Goal: Task Accomplishment & Management: Manage account settings

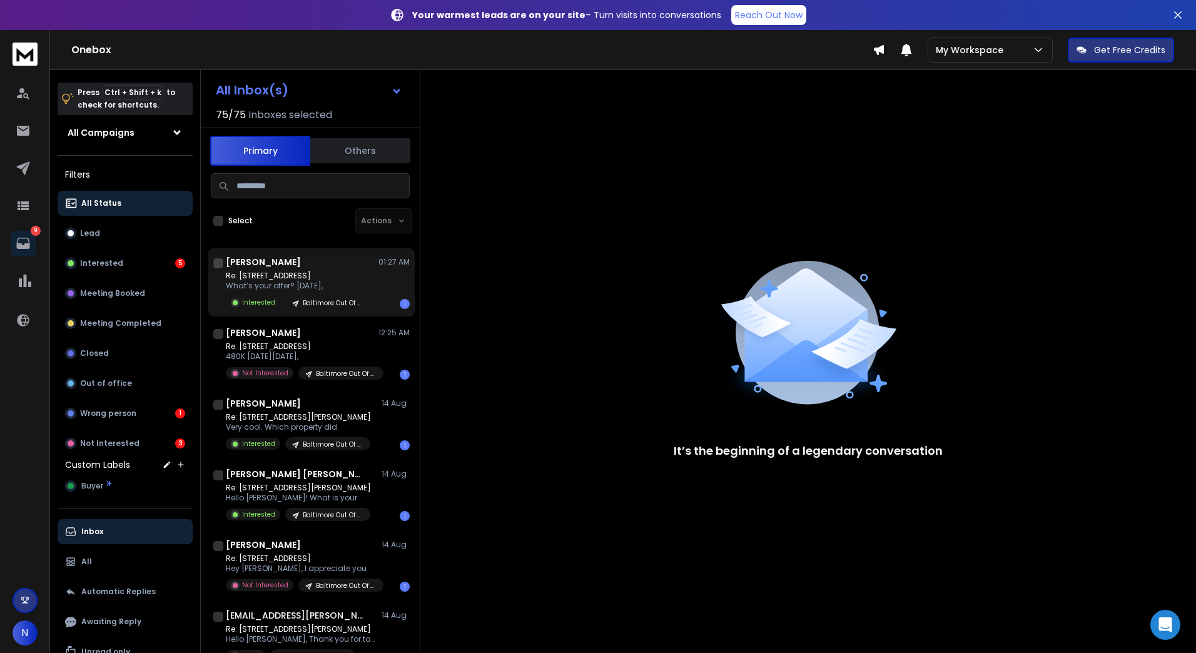
click at [367, 283] on p "What’s your offer? [DATE]," at bounding box center [298, 286] width 145 height 10
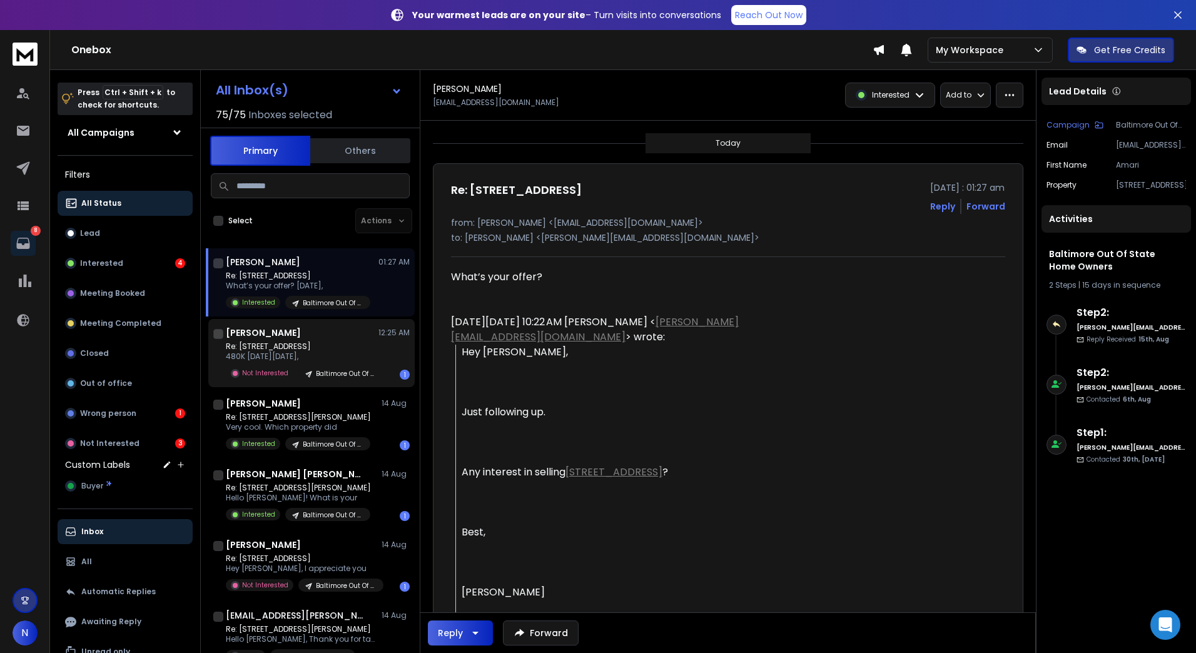
click at [324, 331] on div "CHARLES WIGGINS 12:25 AM" at bounding box center [318, 333] width 184 height 13
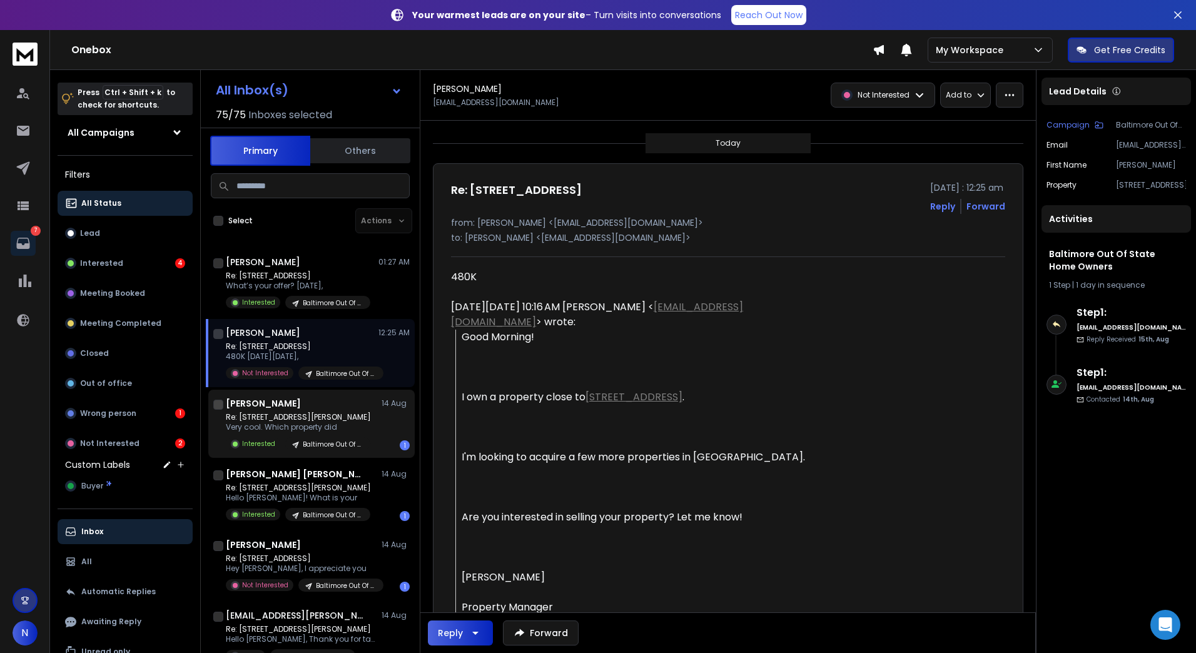
click at [330, 399] on div "Vivian Ebhojiaye 14 Aug" at bounding box center [318, 403] width 184 height 13
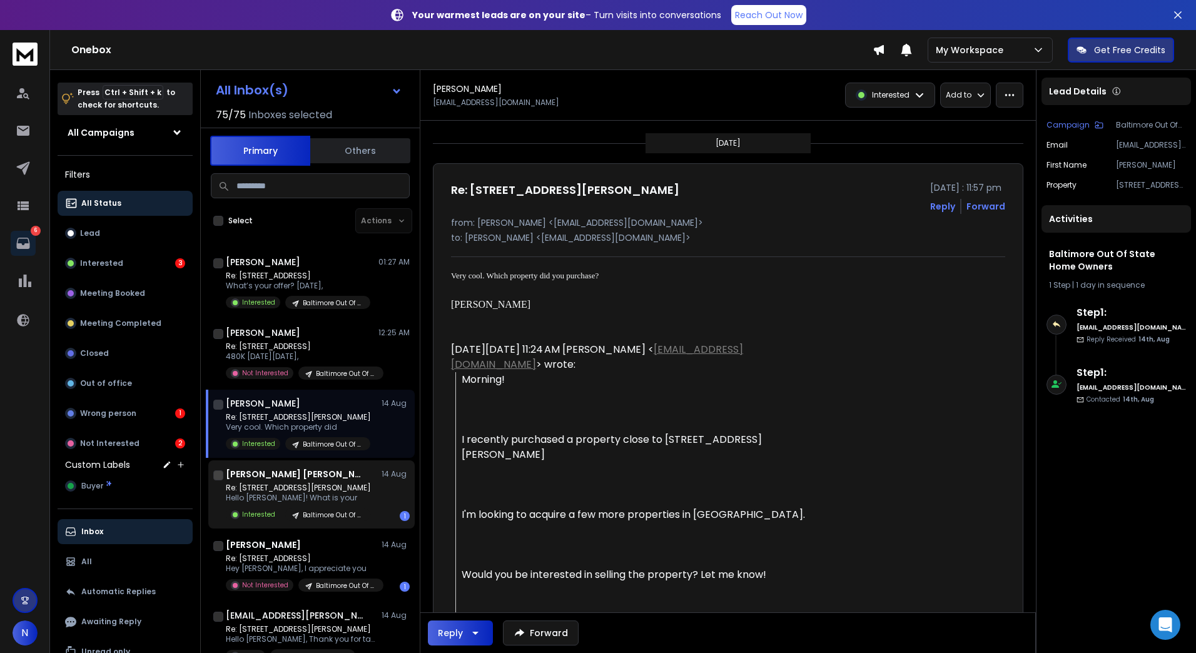
click at [322, 472] on div "Maria Julia Turner 14 Aug" at bounding box center [318, 474] width 184 height 13
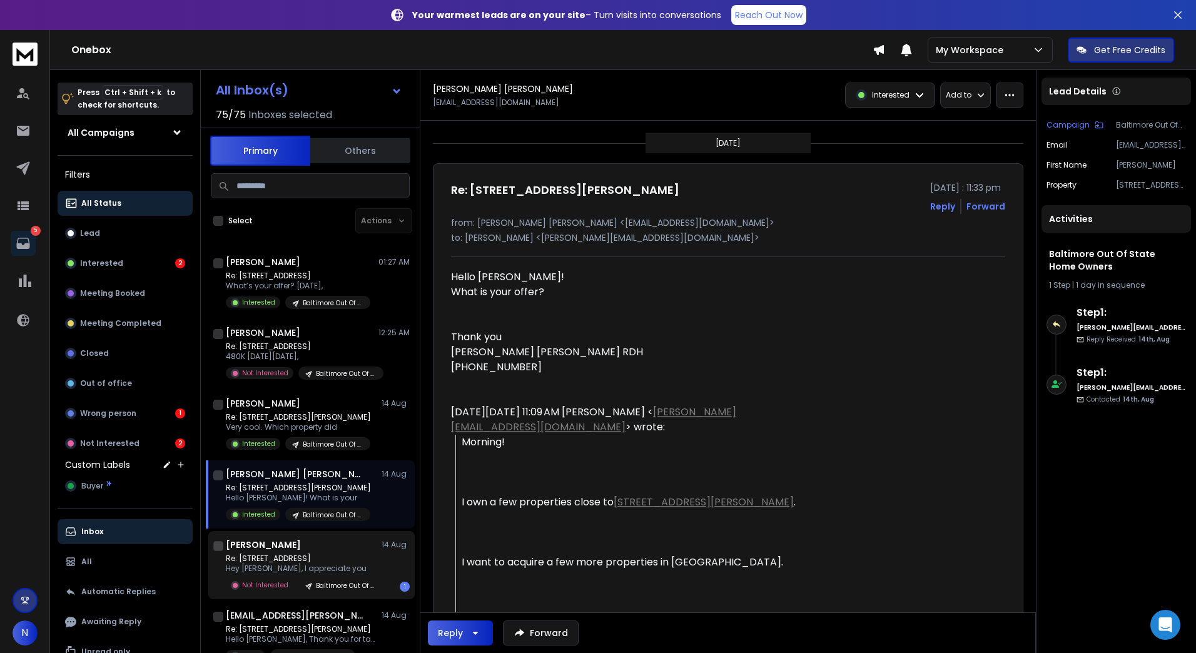
click at [319, 559] on p "Re: 2407 W North Ave" at bounding box center [301, 559] width 150 height 10
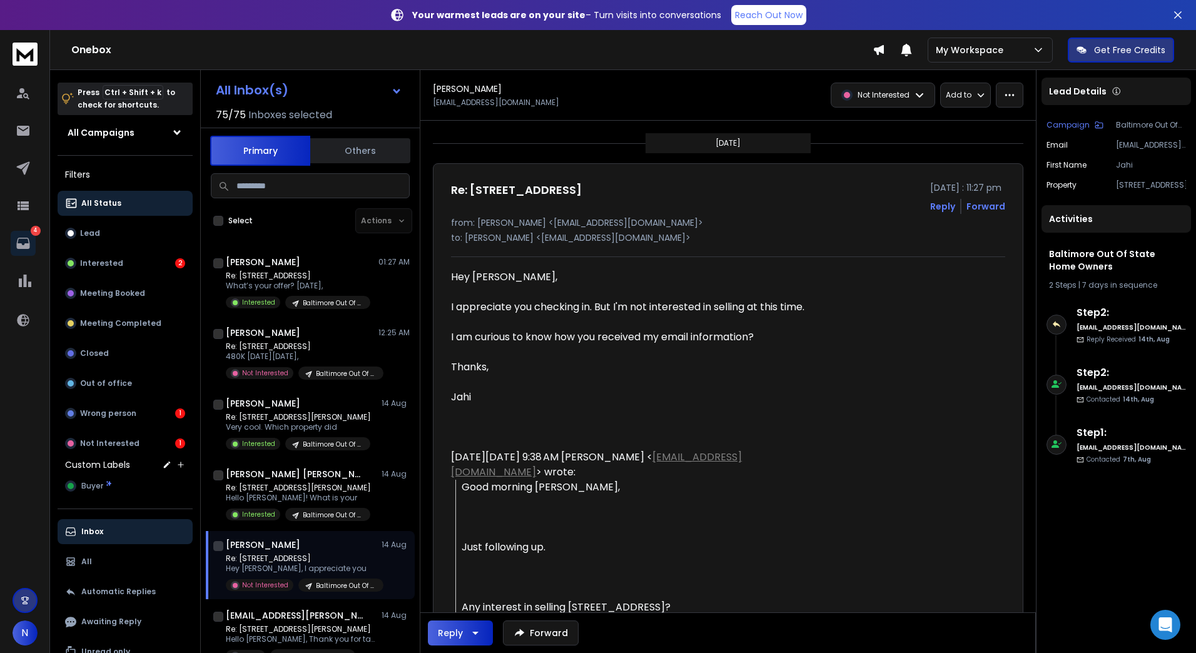
scroll to position [63, 0]
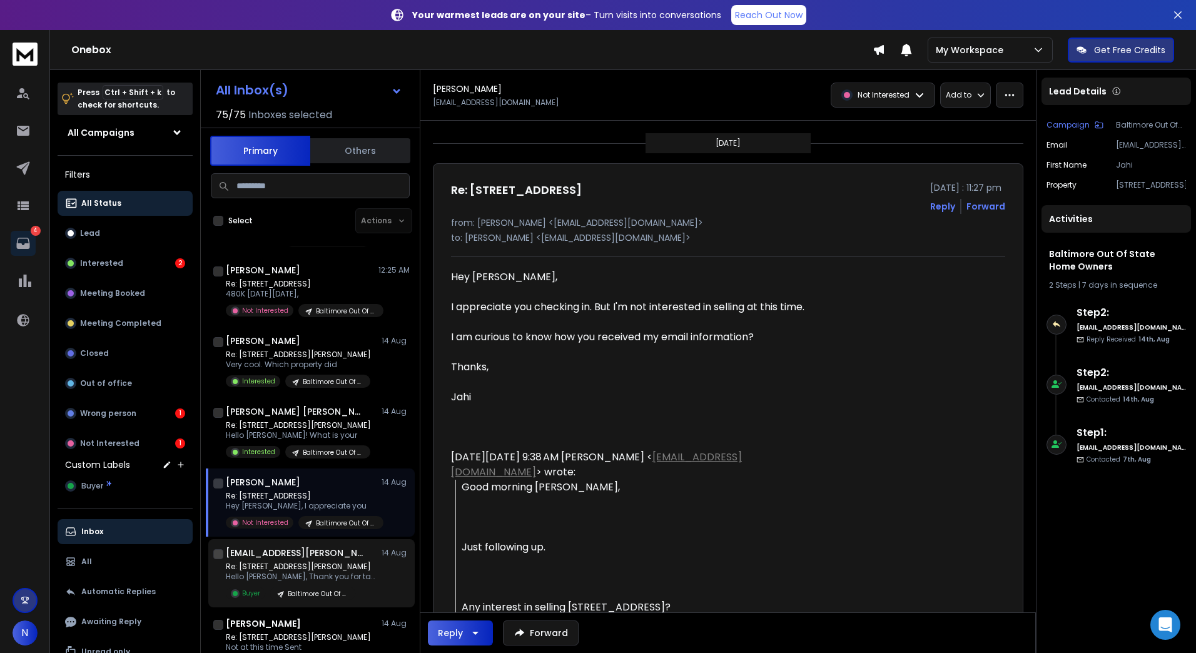
click at [338, 550] on h1 "[EMAIL_ADDRESS][PERSON_NAME][DOMAIN_NAME]" at bounding box center [295, 553] width 138 height 13
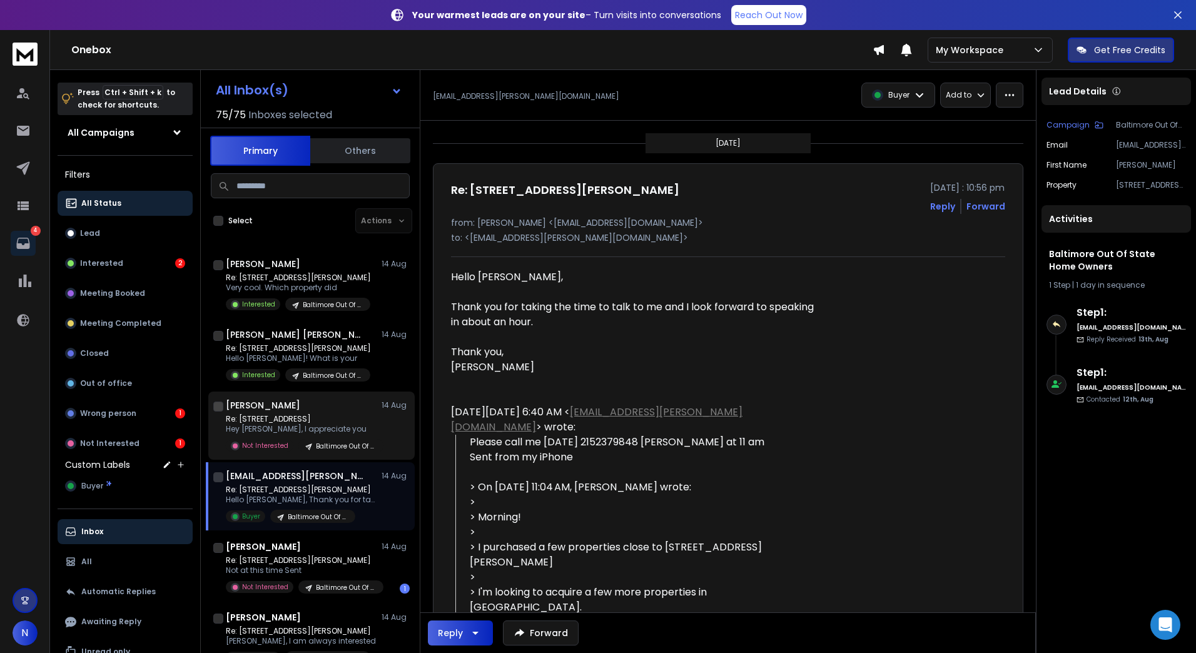
scroll to position [188, 0]
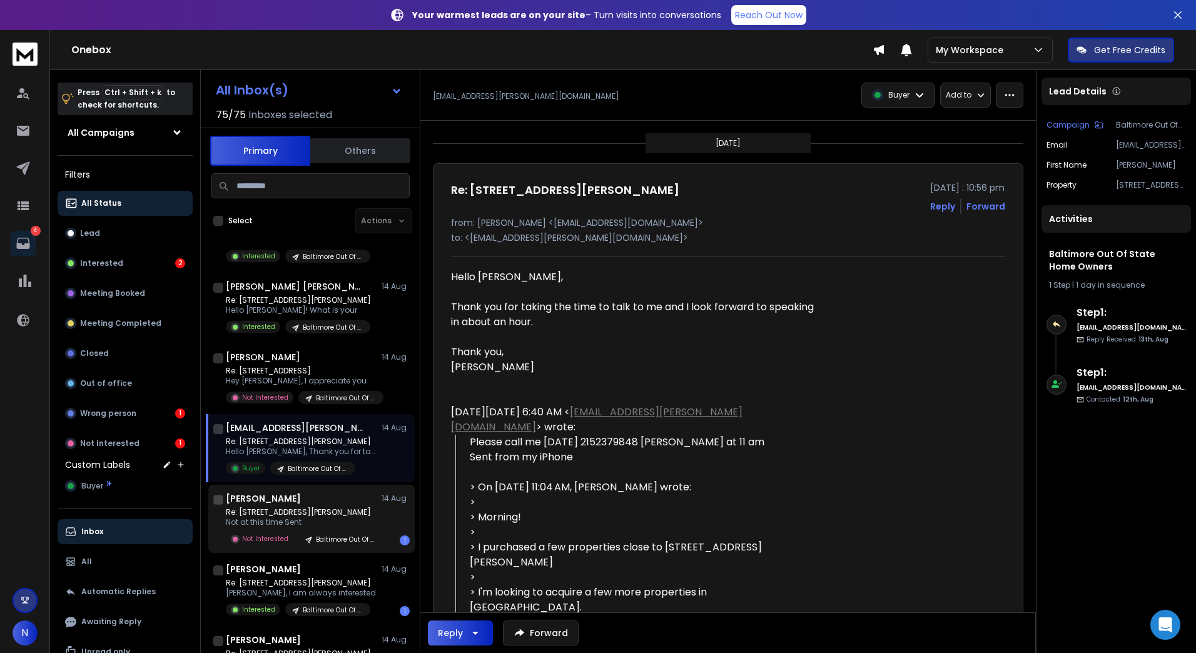
click at [375, 511] on p "Re: 2411 Presbury St" at bounding box center [301, 512] width 150 height 10
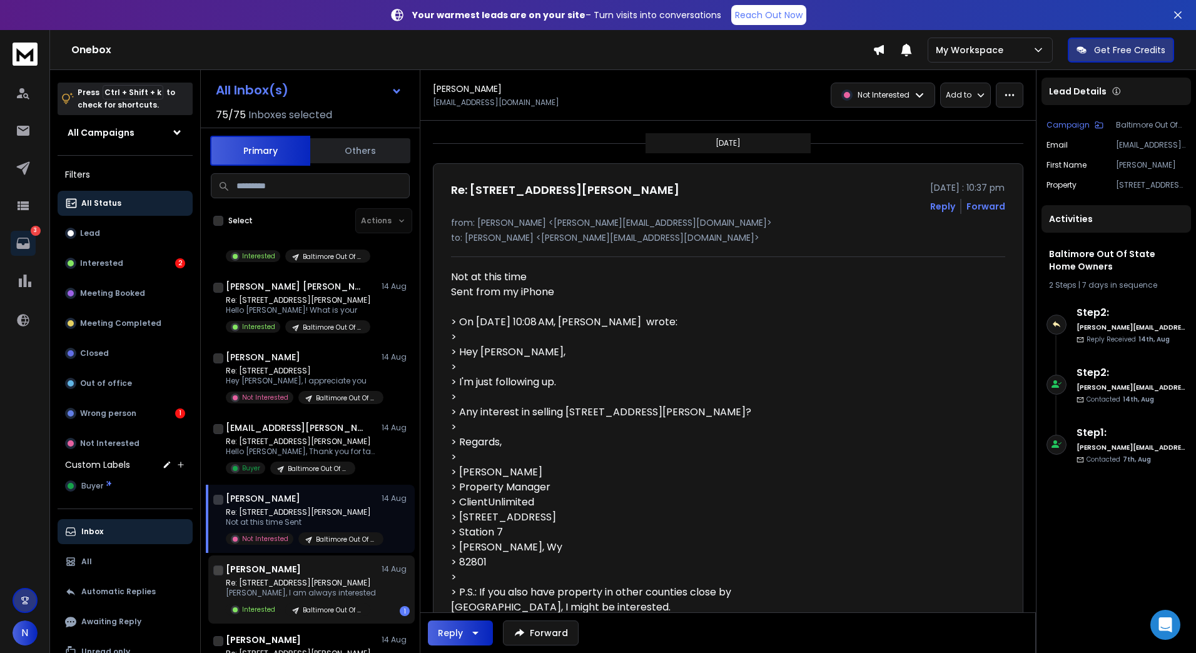
click at [323, 589] on p "Nathaniel, I am always interested" at bounding box center [301, 593] width 150 height 10
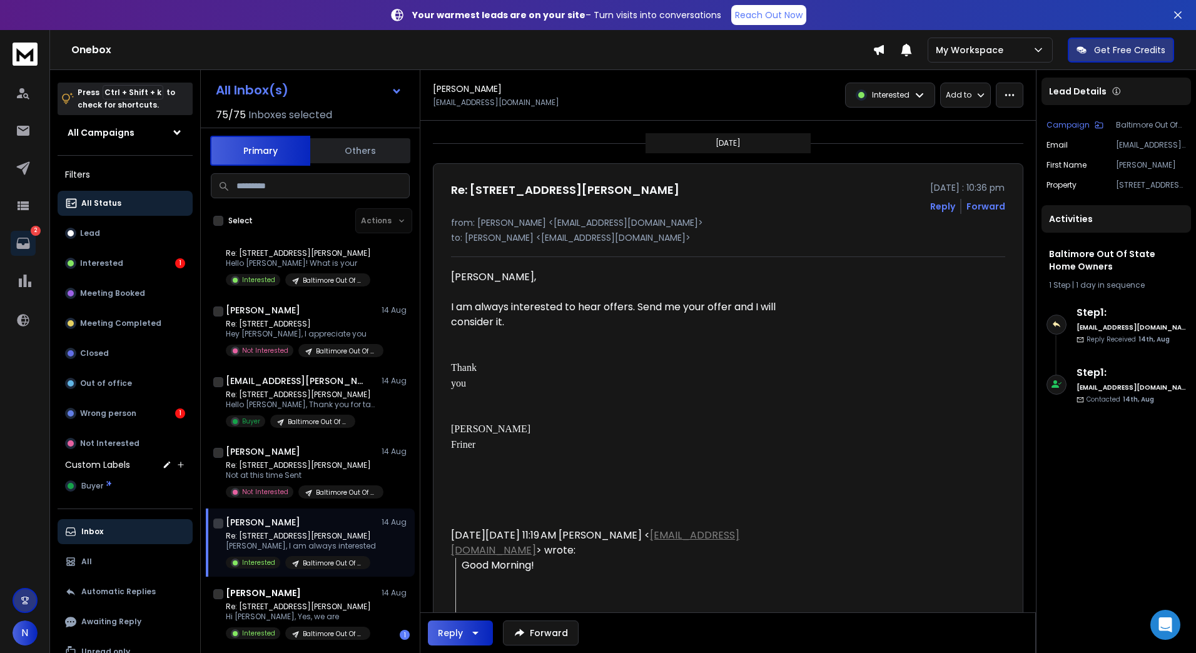
scroll to position [250, 0]
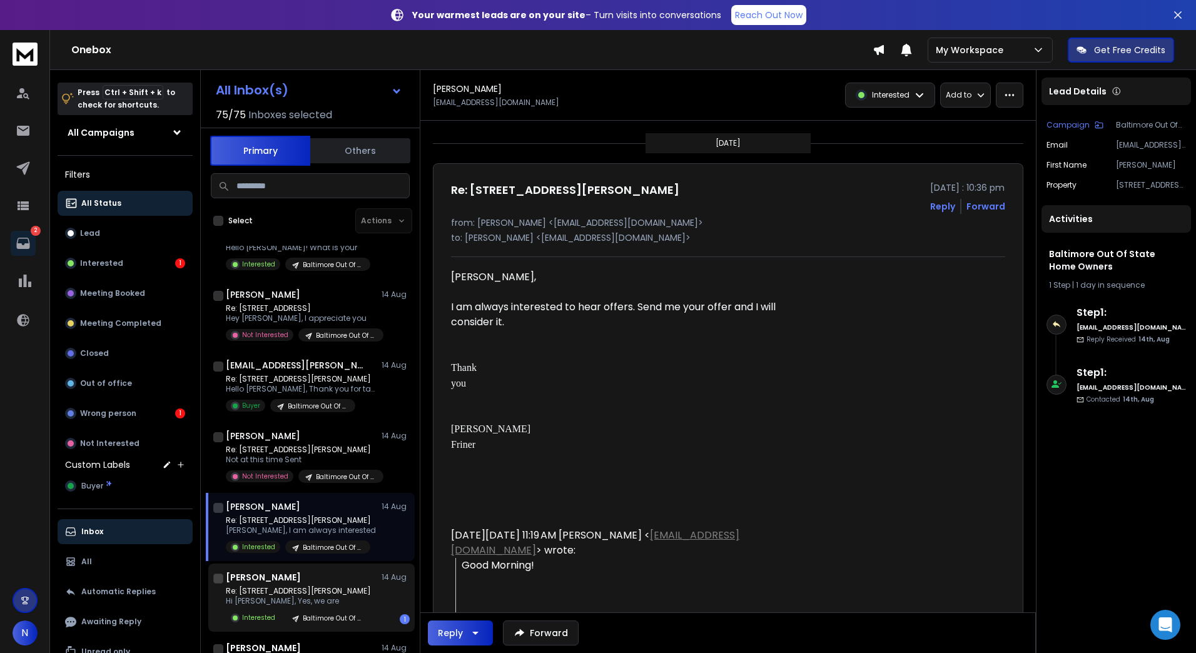
click at [352, 577] on div "Irene Azkue 14 Aug" at bounding box center [318, 577] width 184 height 13
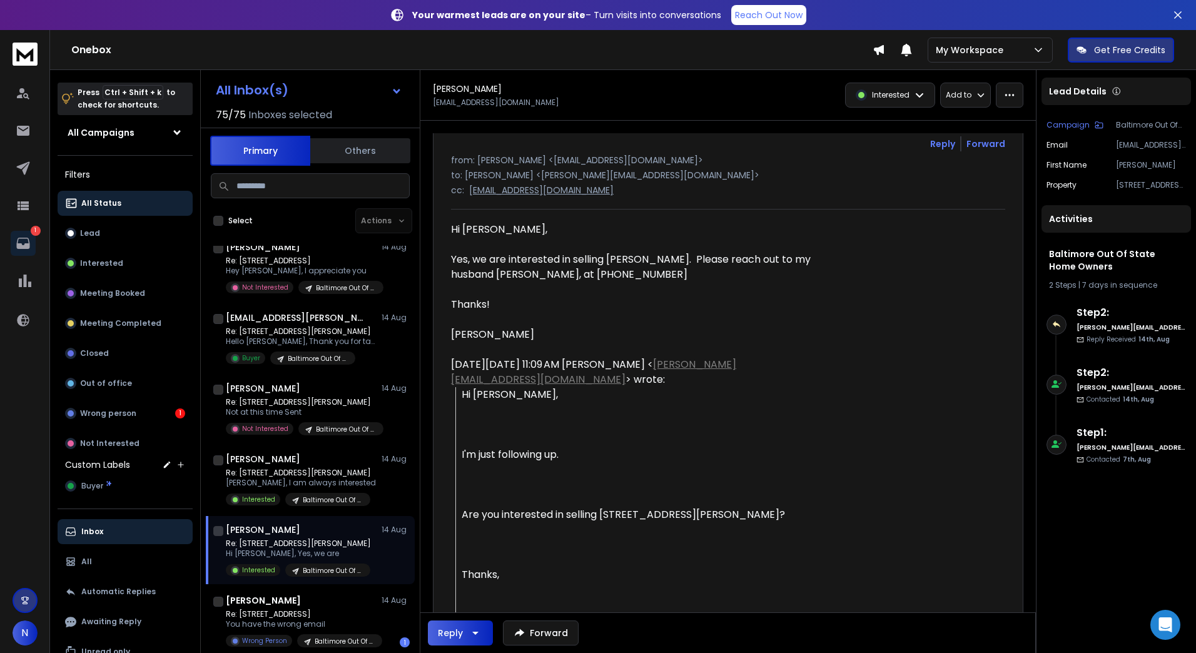
scroll to position [313, 0]
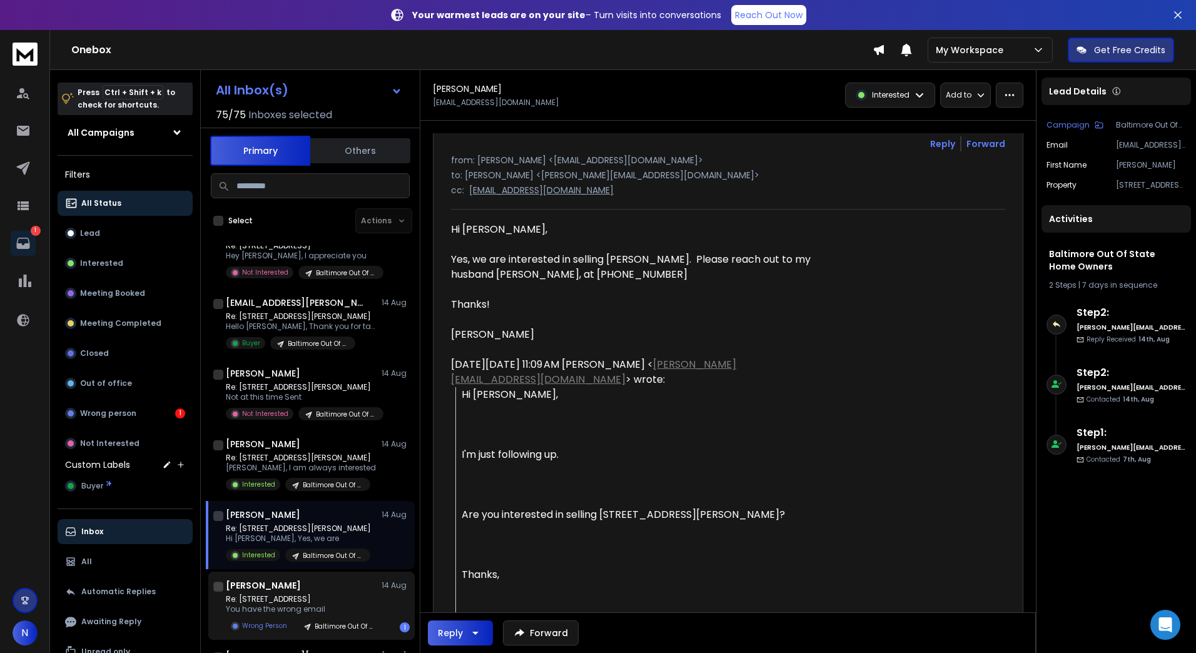
click at [347, 595] on p "Re: 229 N Kenwood Ave" at bounding box center [301, 599] width 150 height 10
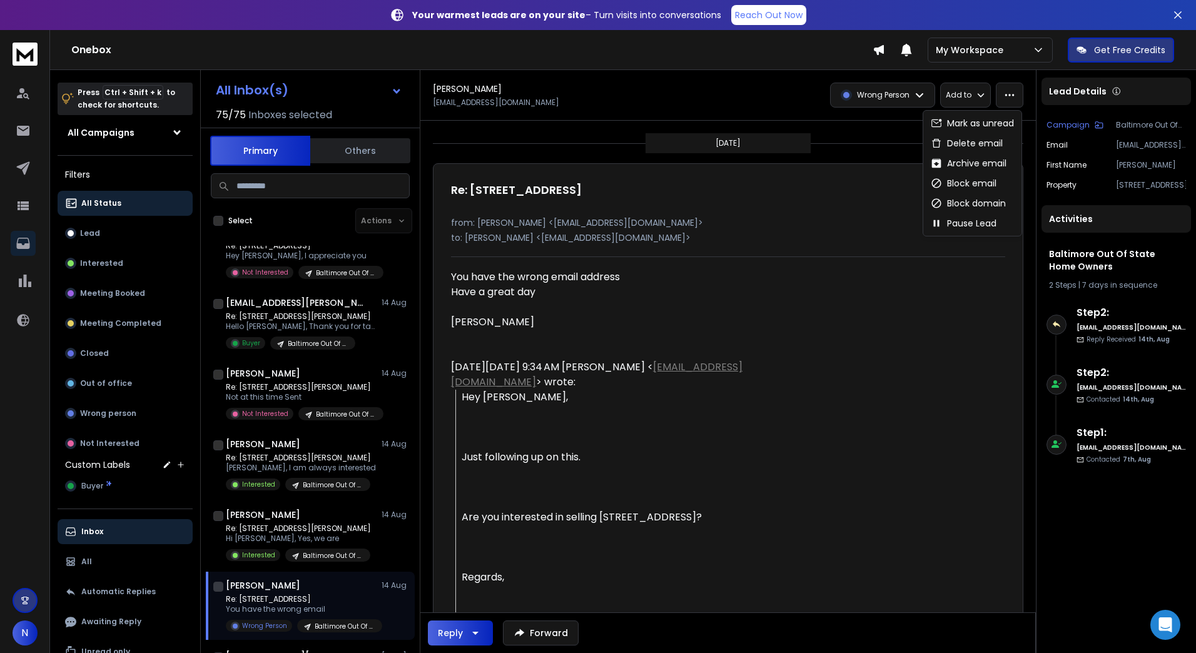
click at [1002, 105] on button "button" at bounding box center [1010, 95] width 28 height 25
click at [992, 176] on div "Block email" at bounding box center [972, 183] width 93 height 20
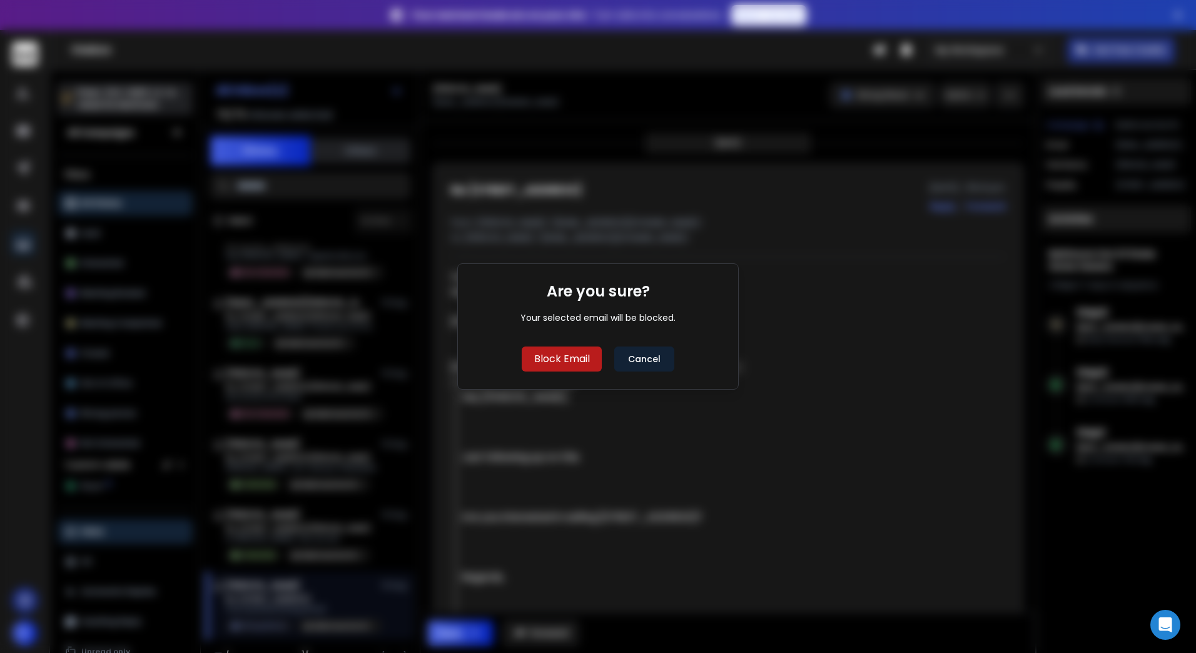
click at [585, 364] on button "Block Email" at bounding box center [562, 359] width 80 height 25
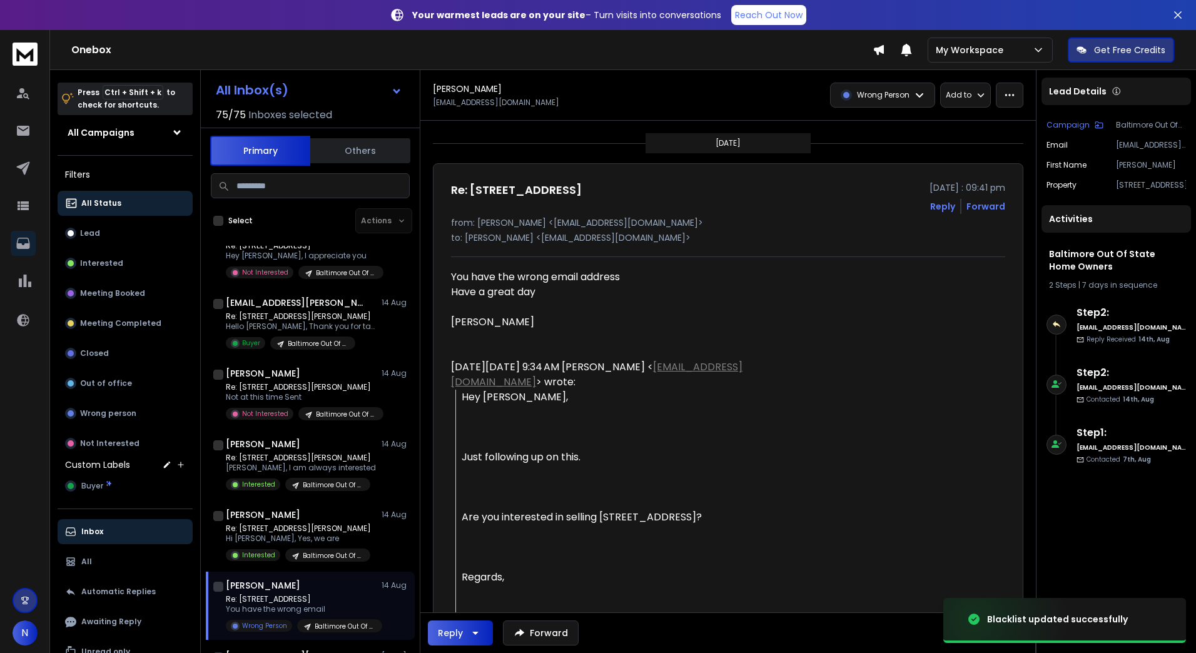
click at [1008, 94] on icon "button" at bounding box center [1009, 94] width 11 height 11
click at [989, 146] on div "Delete email" at bounding box center [967, 143] width 72 height 13
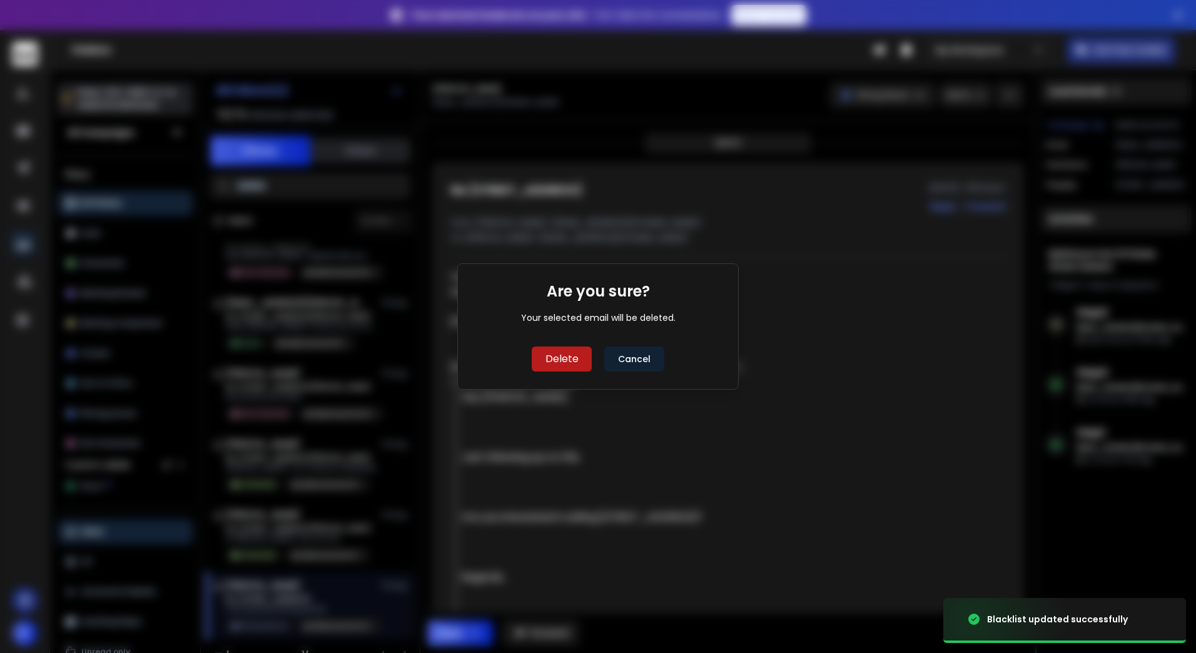
click at [555, 360] on button "Delete" at bounding box center [562, 359] width 60 height 25
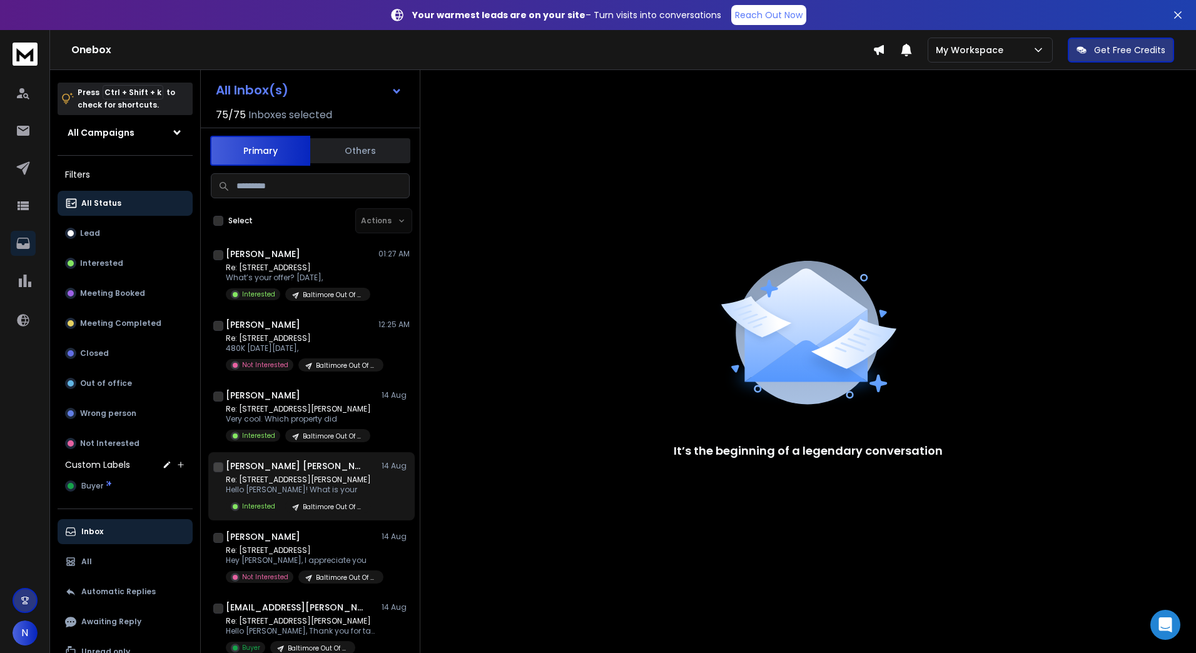
scroll to position [0, 0]
